Goal: Task Accomplishment & Management: Use online tool/utility

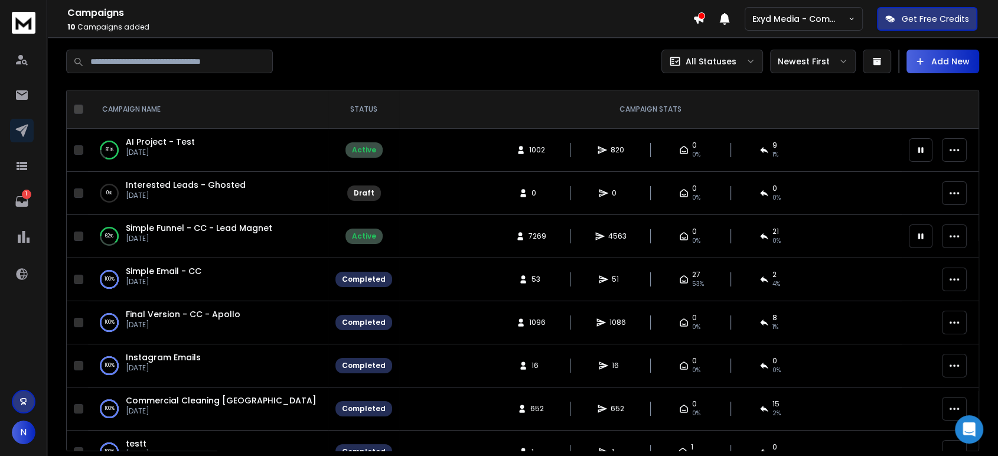
click at [183, 227] on span "Simple Funnel - CC - Lead Magnet" at bounding box center [199, 228] width 147 height 12
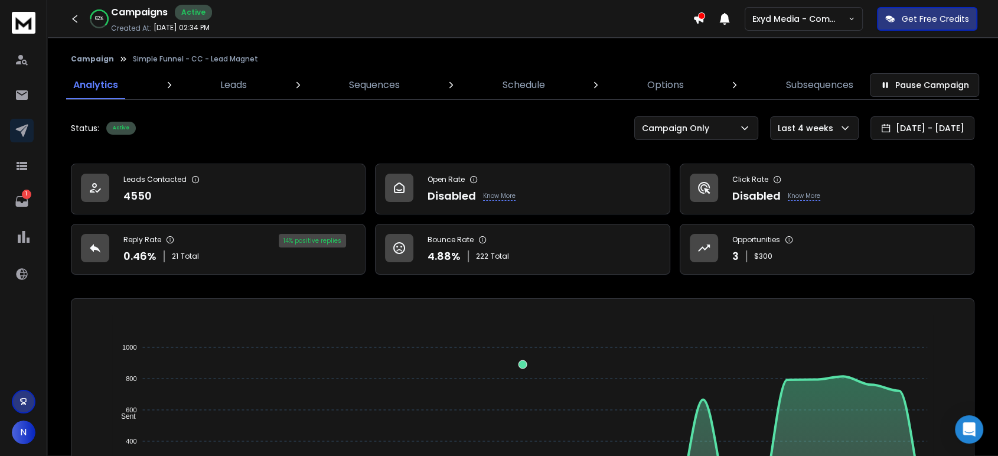
click at [420, 152] on div "Status: Active Pause Campaign Campaign Only Last 4 weeks 19 Jul 2025 - 16 Aug 2…" at bounding box center [523, 418] width 904 height 605
click at [195, 178] on icon at bounding box center [195, 179] width 8 height 8
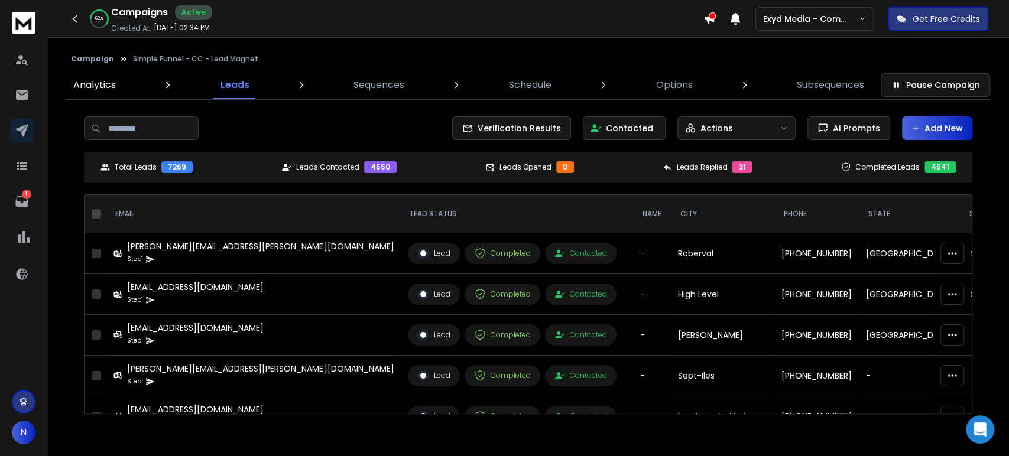
click at [106, 88] on p "Analytics" at bounding box center [94, 85] width 43 height 14
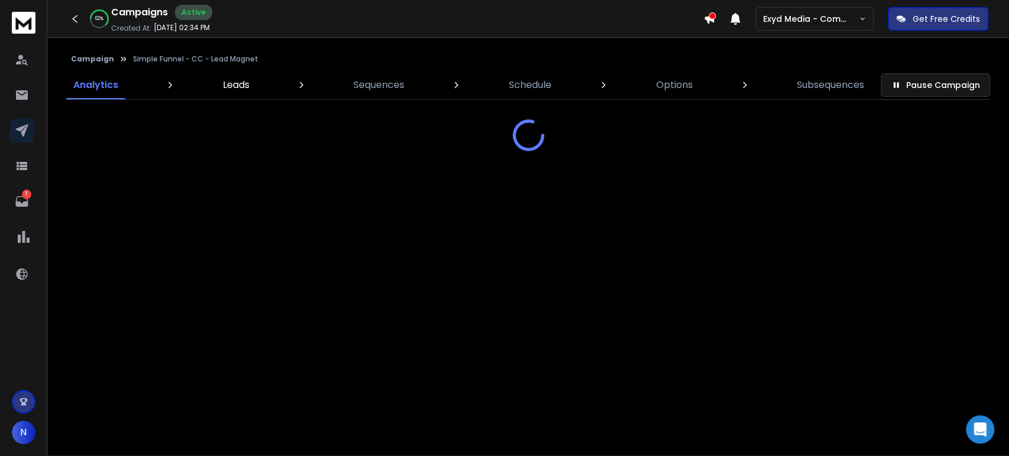
click at [241, 90] on p "Leads" at bounding box center [236, 85] width 27 height 14
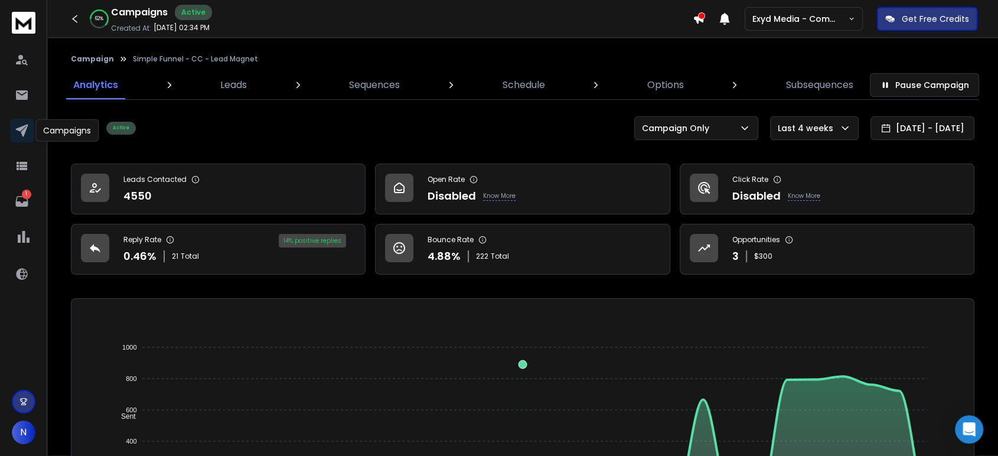
click at [25, 126] on icon at bounding box center [21, 130] width 12 height 12
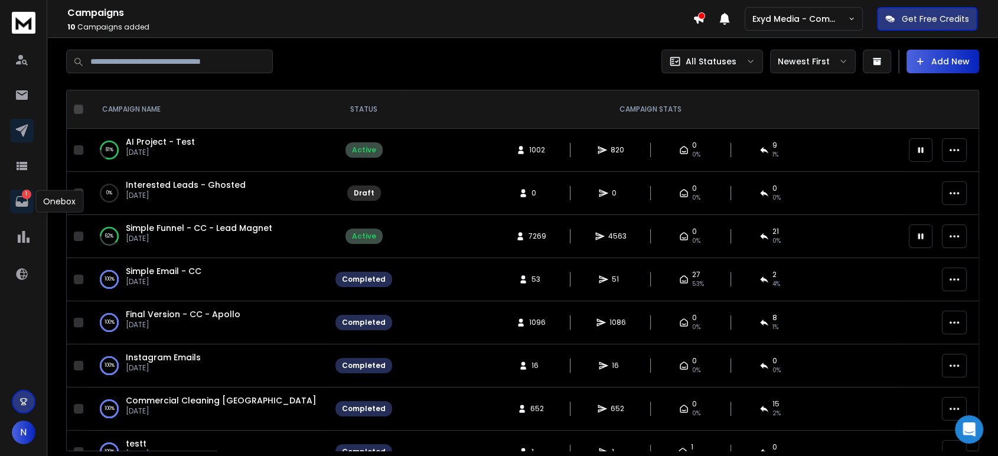
click at [23, 201] on icon at bounding box center [22, 201] width 14 height 14
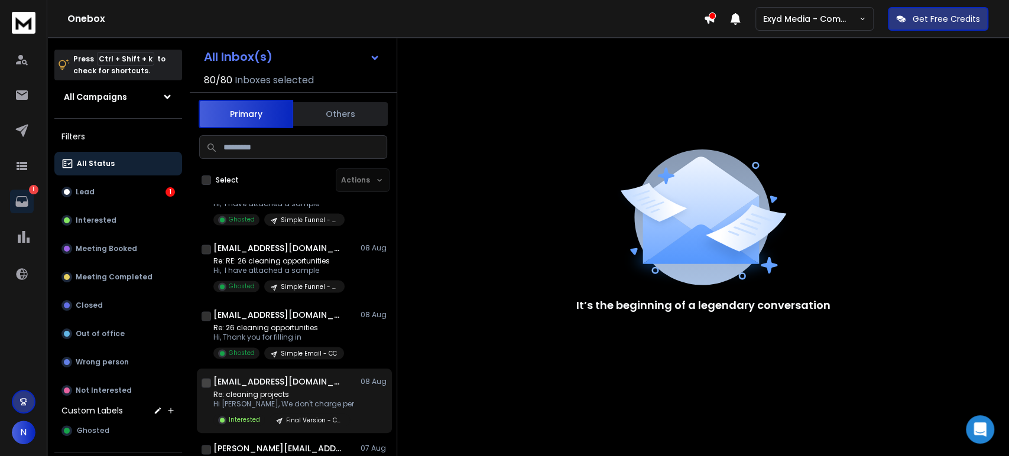
scroll to position [1239, 0]
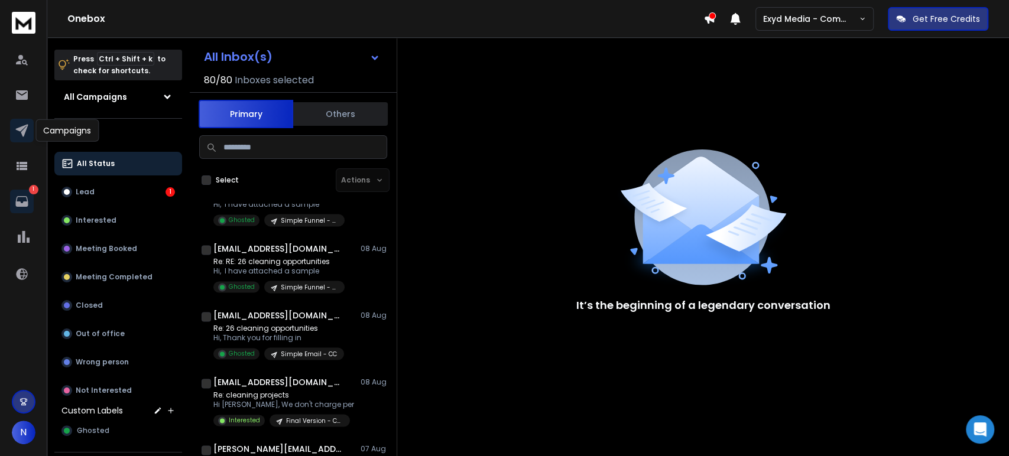
click at [15, 129] on icon at bounding box center [22, 130] width 14 height 14
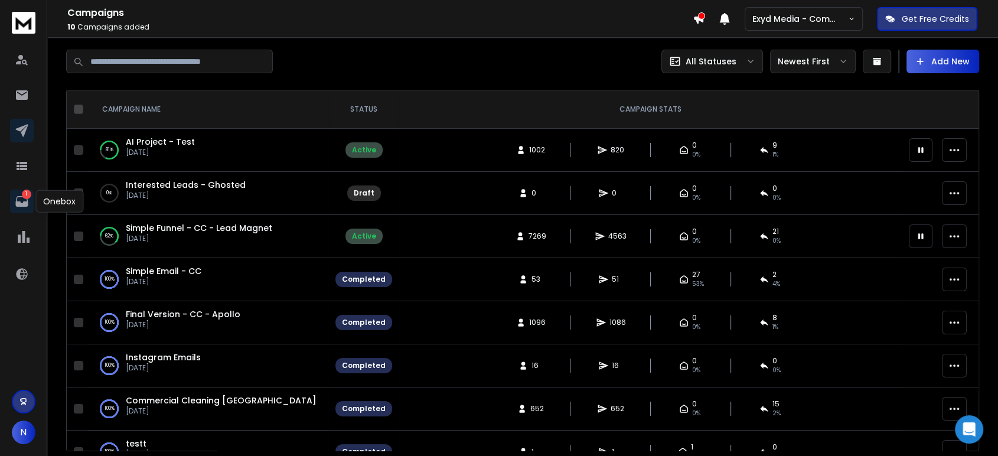
click at [19, 207] on icon at bounding box center [22, 201] width 14 height 14
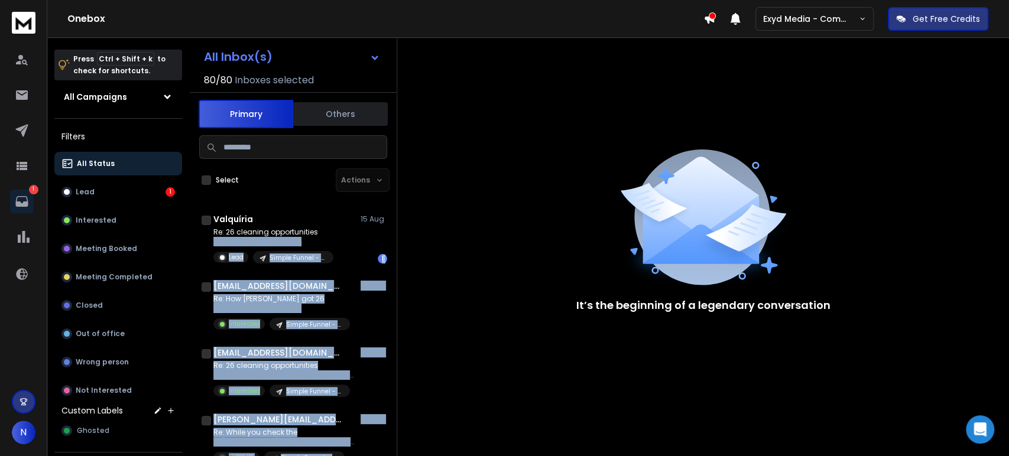
drag, startPoint x: 323, startPoint y: 230, endPoint x: 435, endPoint y: 178, distance: 124.5
click at [435, 178] on div "All Inbox(s) 80 / 80 Inboxes selected Primary Others Select Actions Valquíria 1…" at bounding box center [598, 266] width 819 height 456
click at [436, 181] on div "It’s the beginning of a legendary conversation" at bounding box center [702, 232] width 611 height 388
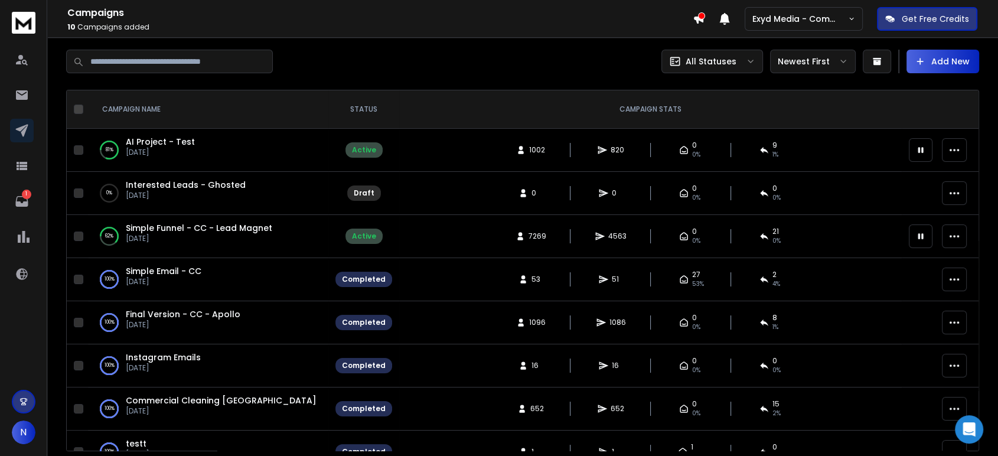
click at [258, 222] on span "Simple Funnel - CC - Lead Magnet" at bounding box center [199, 228] width 147 height 12
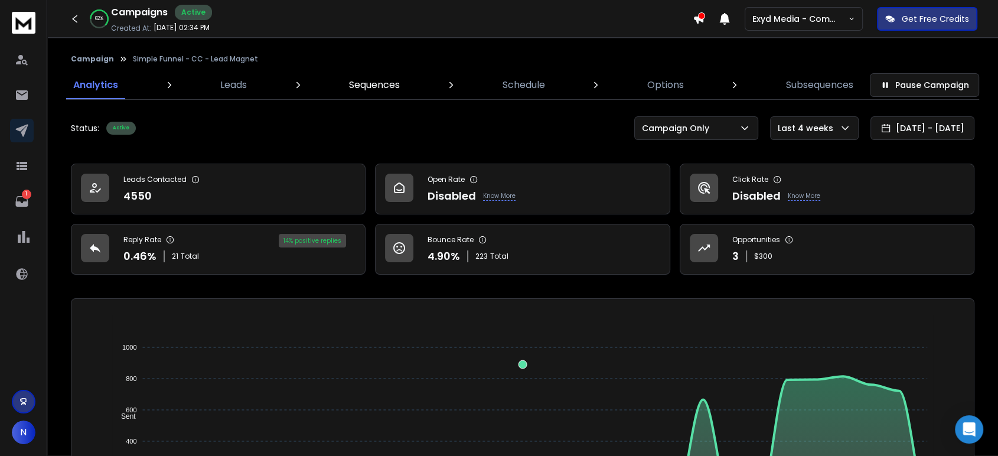
click at [367, 90] on p "Sequences" at bounding box center [374, 85] width 51 height 14
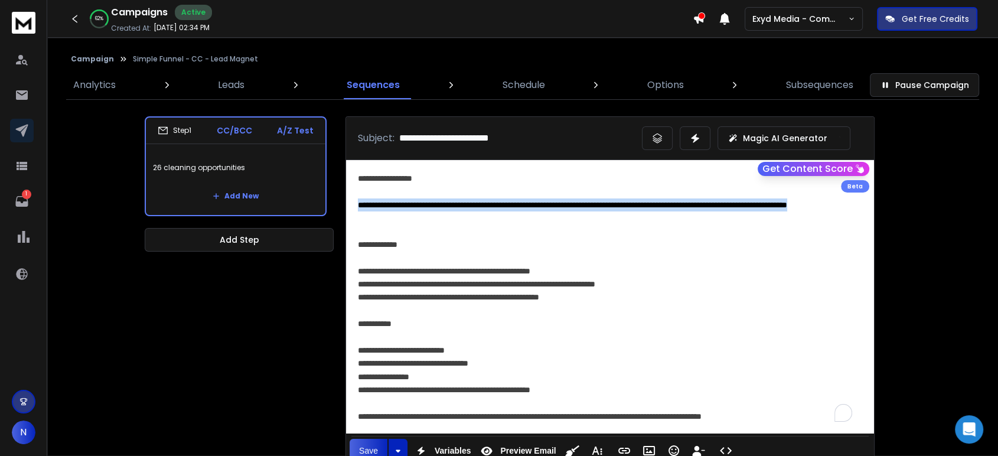
drag, startPoint x: 356, startPoint y: 204, endPoint x: 427, endPoint y: 216, distance: 71.3
click at [427, 216] on div "**********" at bounding box center [610, 297] width 528 height 274
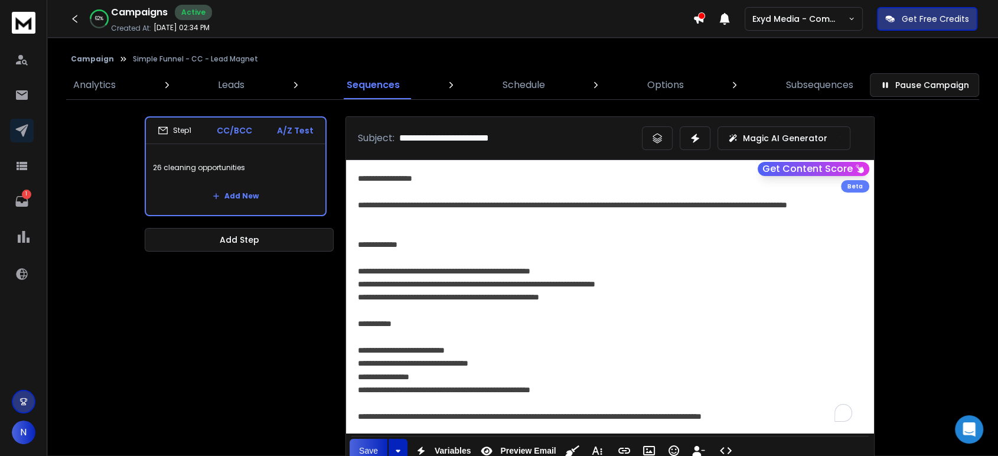
click at [433, 232] on div "To enrich screen reader interactions, please activate Accessibility in Grammarl…" at bounding box center [610, 231] width 505 height 13
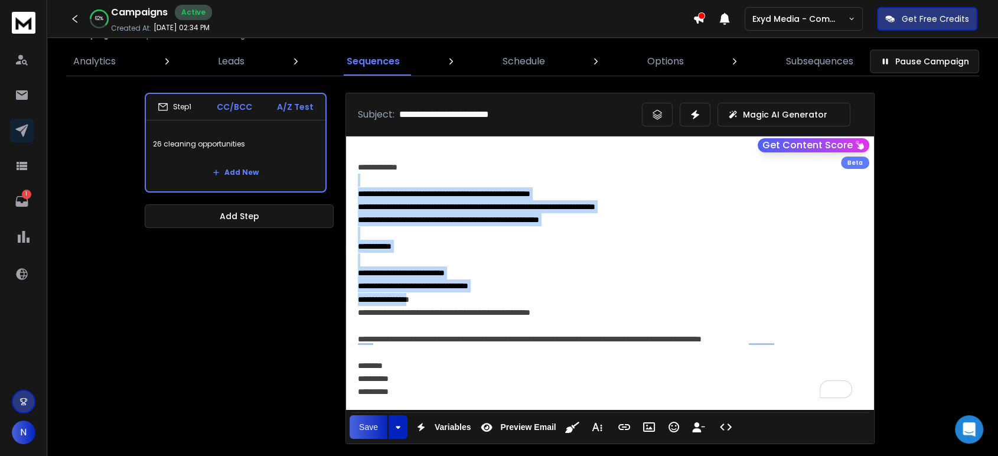
scroll to position [28, 0]
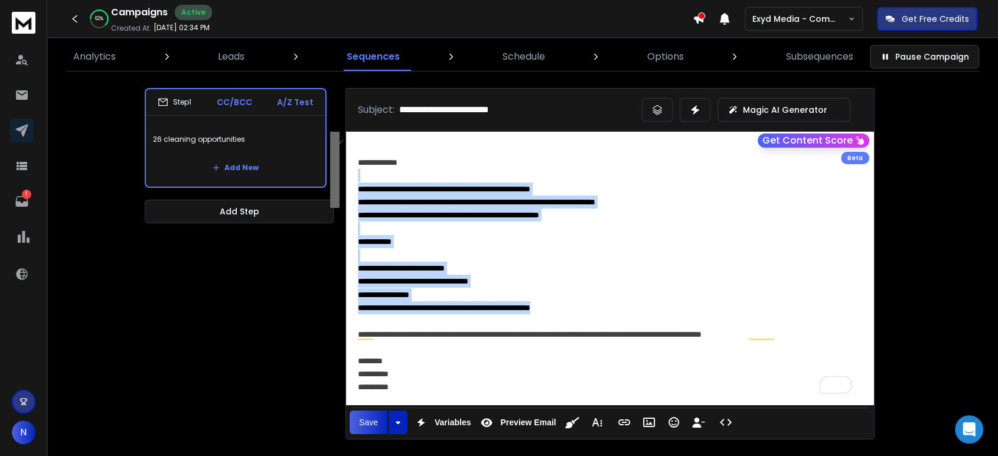
drag, startPoint x: 356, startPoint y: 209, endPoint x: 578, endPoint y: 311, distance: 244.5
click at [578, 311] on div "**********" at bounding box center [610, 269] width 528 height 274
copy div "**********"
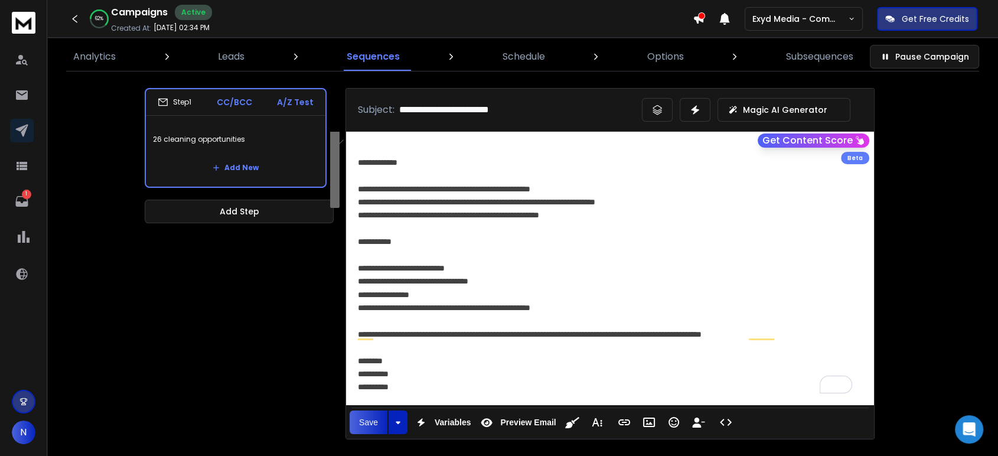
click at [486, 317] on div "To enrich screen reader interactions, please activate Accessibility in Grammarl…" at bounding box center [610, 320] width 505 height 13
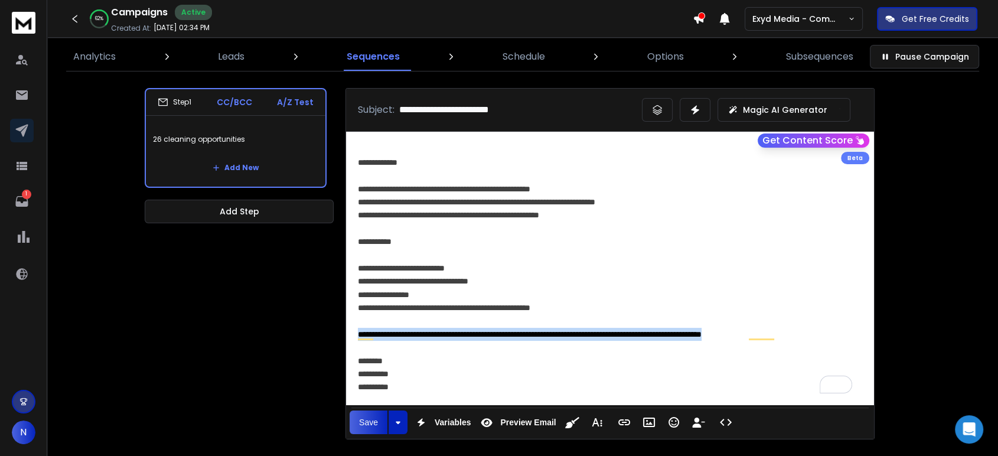
drag, startPoint x: 359, startPoint y: 333, endPoint x: 780, endPoint y: 331, distance: 421.8
click at [780, 331] on div "**********" at bounding box center [605, 334] width 495 height 13
copy div "**********"
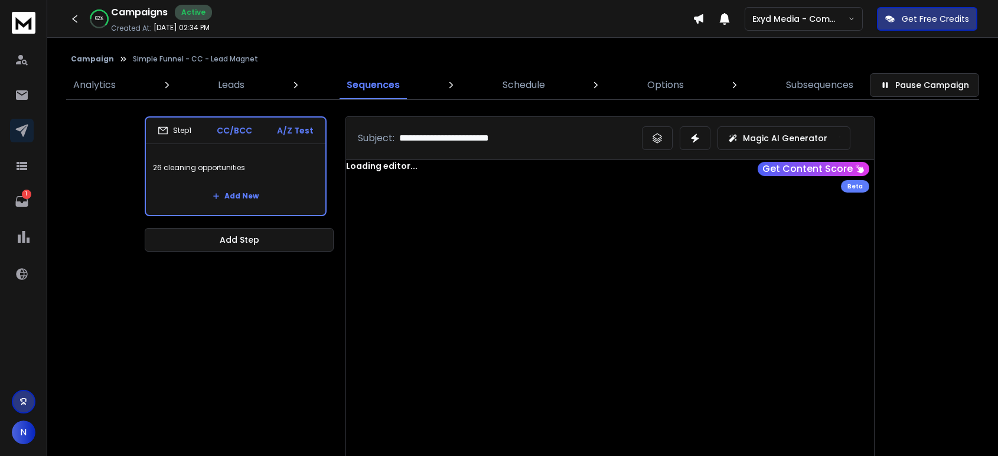
scroll to position [28, 0]
